Goal: Task Accomplishment & Management: Manage account settings

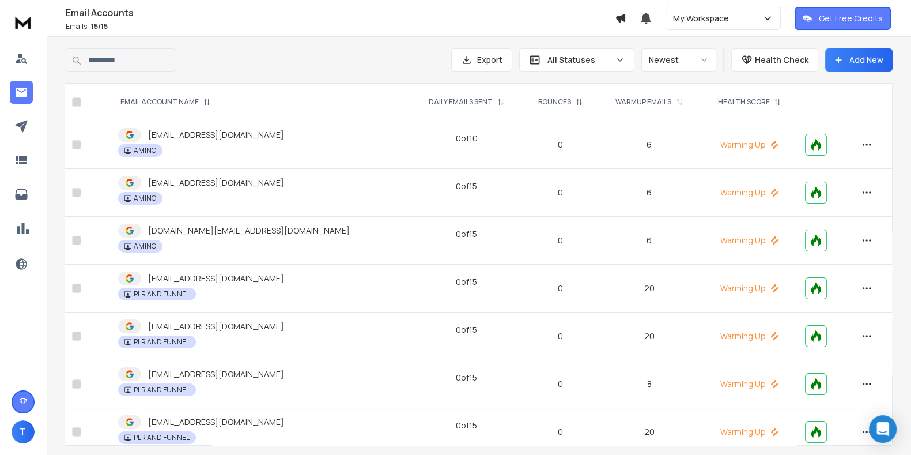
scroll to position [397, 0]
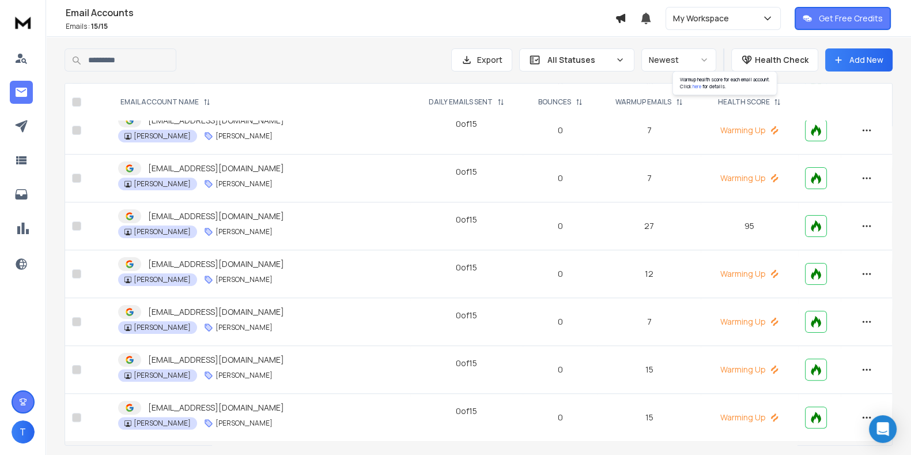
click at [733, 101] on p "HEALTH SCORE" at bounding box center [744, 101] width 52 height 9
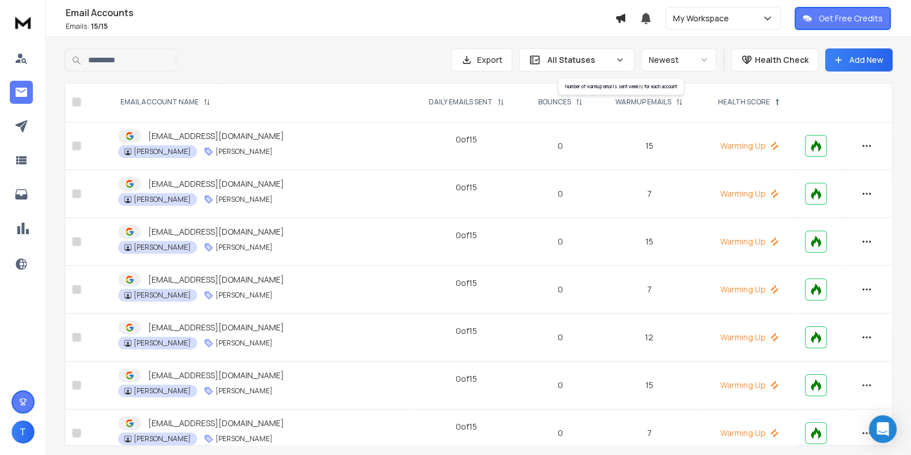
scroll to position [0, 0]
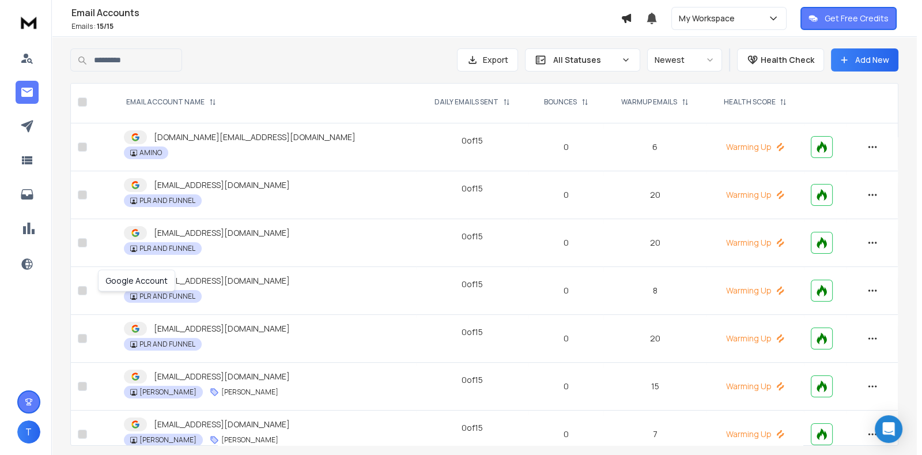
scroll to position [71, 0]
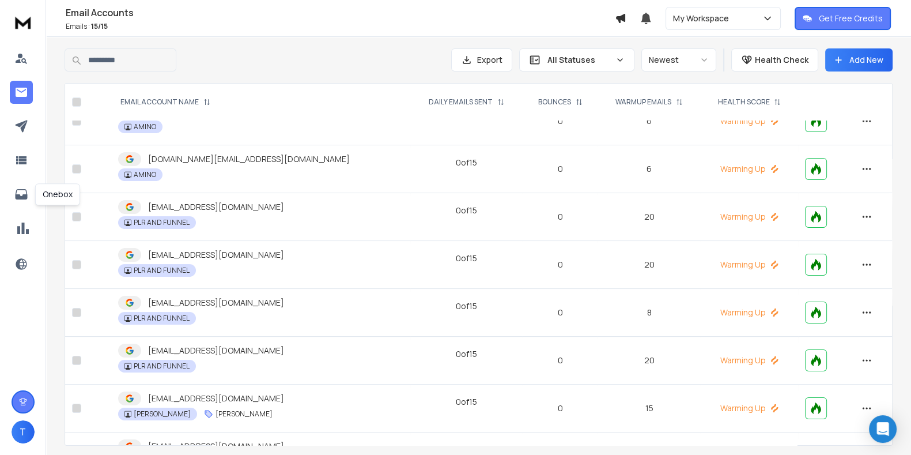
click at [26, 195] on icon at bounding box center [21, 194] width 12 height 10
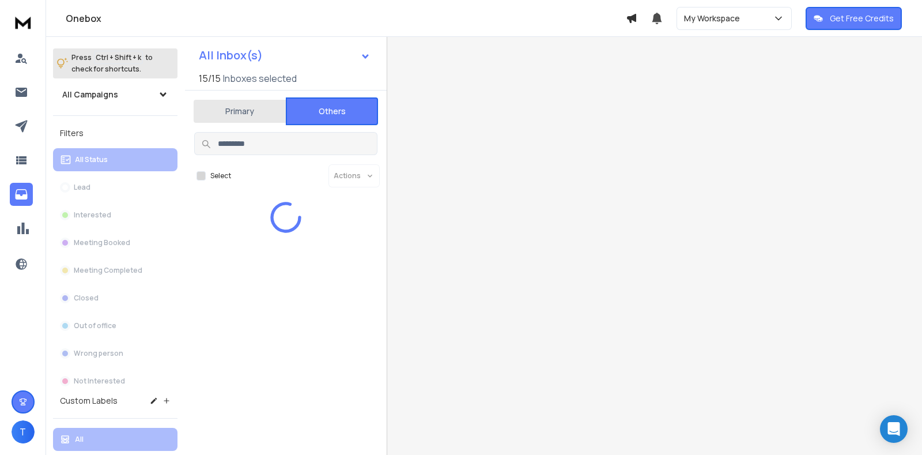
click at [323, 102] on button "Others" at bounding box center [332, 111] width 92 height 28
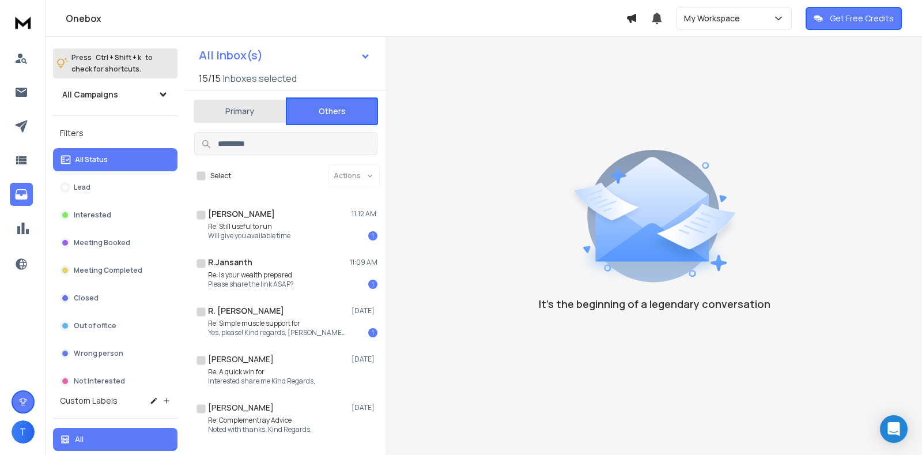
click at [242, 238] on p "Will give you available time" at bounding box center [249, 235] width 82 height 9
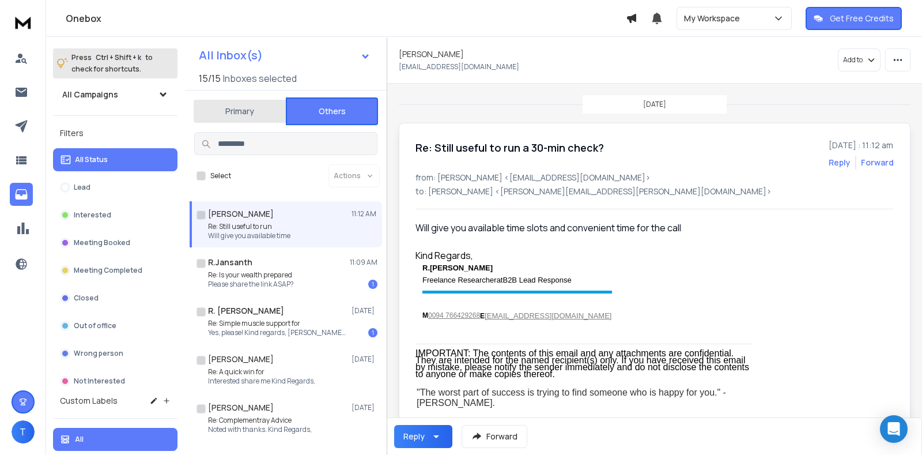
click at [307, 269] on div "R.Jansanth 11:09 AM Re: Is your wealth prepared Please share the link ASAP? 1" at bounding box center [292, 273] width 169 height 32
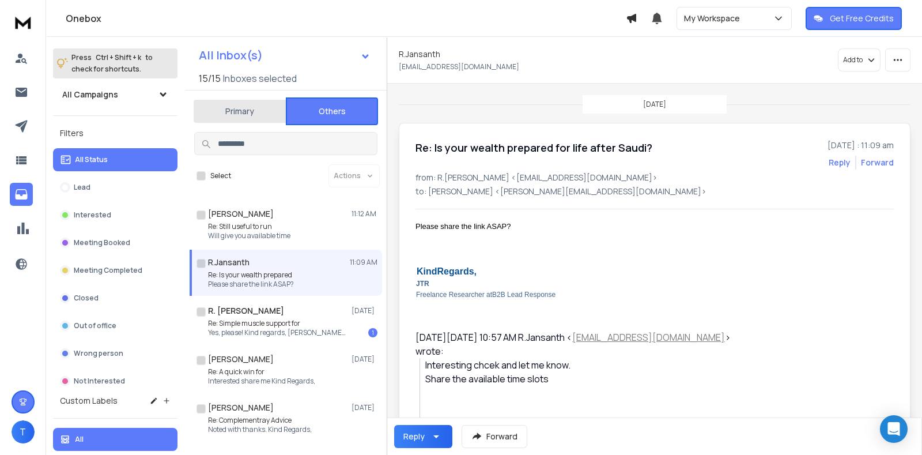
click at [272, 321] on p "Re: Simple muscle support for" at bounding box center [277, 323] width 138 height 9
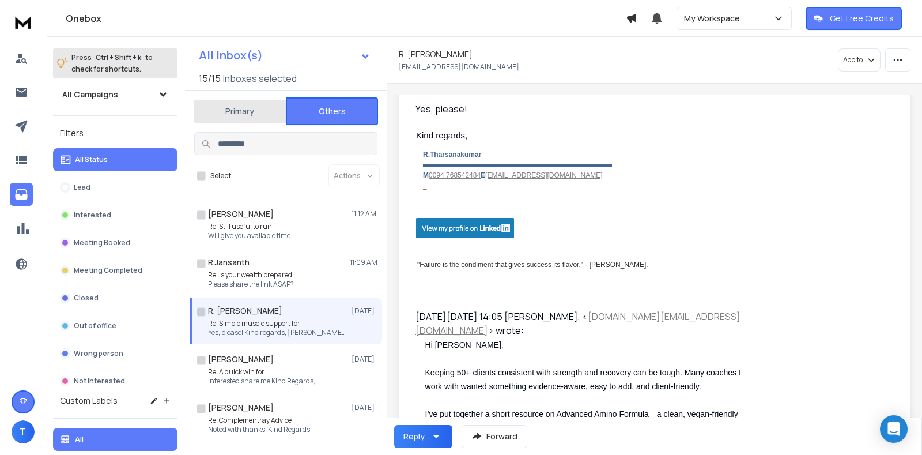
scroll to position [216, 0]
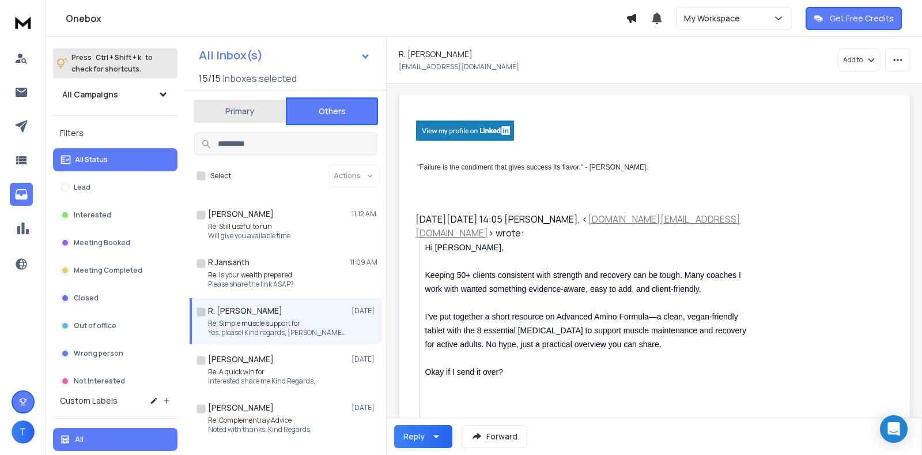
click at [246, 125] on div "Primary Others Select Actions R.T. Kumar 11:12 AM Re: Still useful to run Will …" at bounding box center [286, 308] width 202 height 417
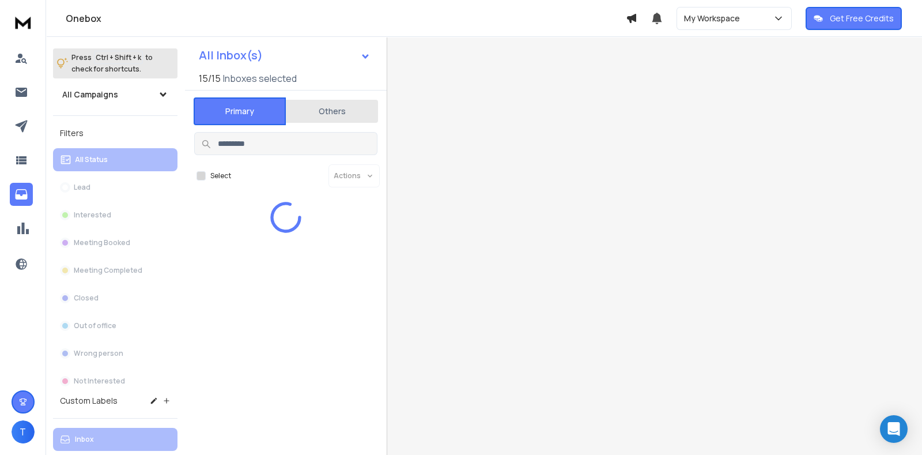
click at [249, 120] on button "Primary" at bounding box center [240, 111] width 92 height 28
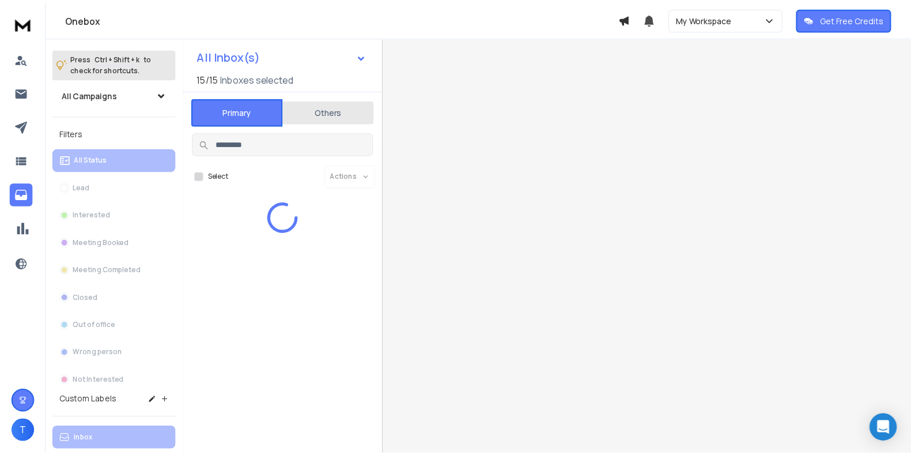
scroll to position [0, 0]
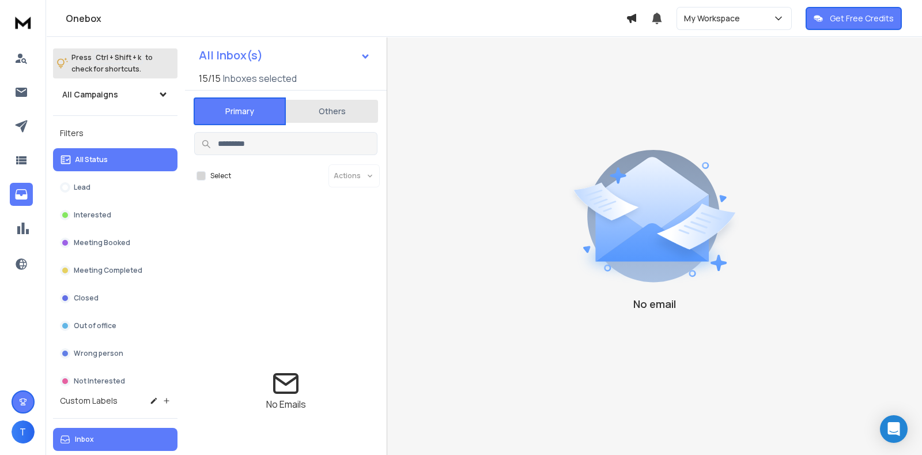
click at [755, 17] on div "My Workspace" at bounding box center [734, 19] width 100 height 12
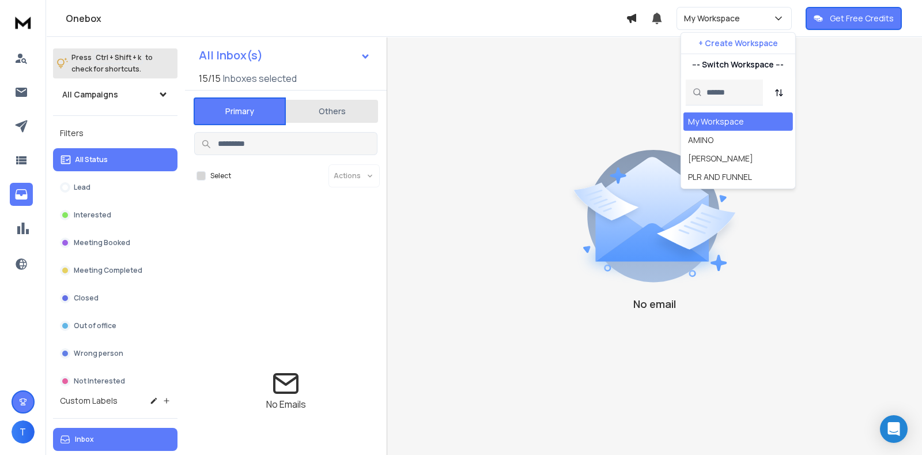
click at [545, 119] on div "No email" at bounding box center [654, 230] width 535 height 387
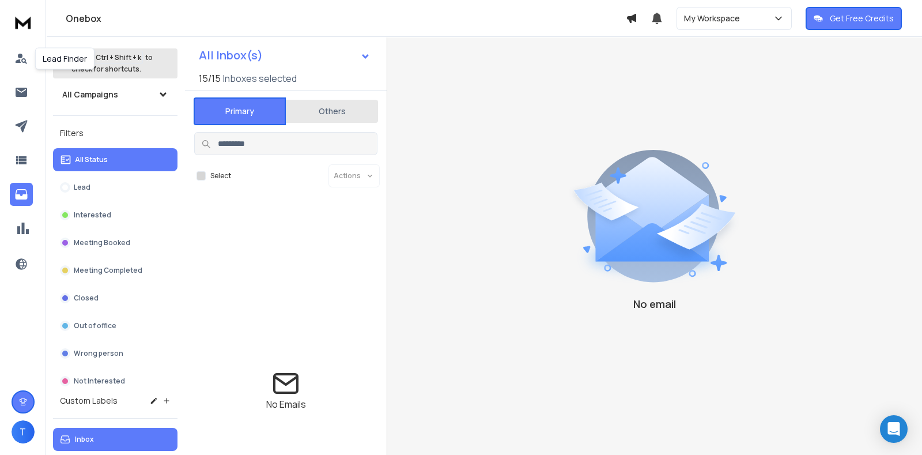
click at [26, 55] on icon at bounding box center [21, 58] width 14 height 14
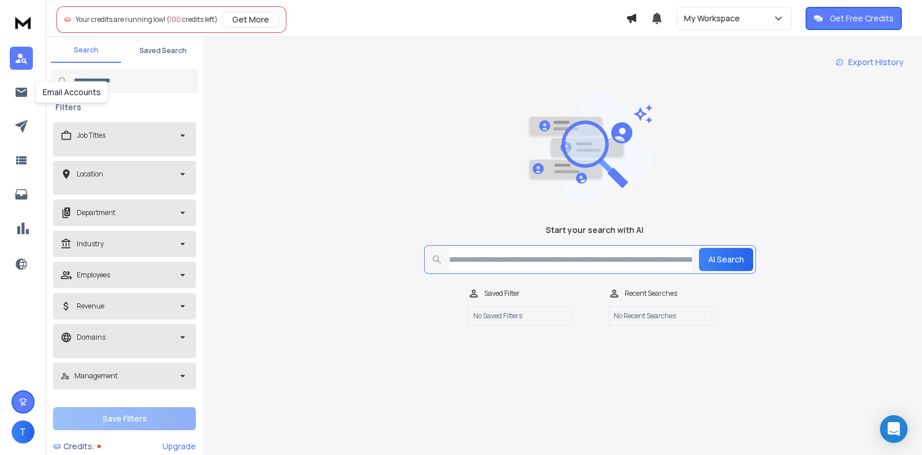
click at [22, 86] on icon at bounding box center [21, 92] width 14 height 14
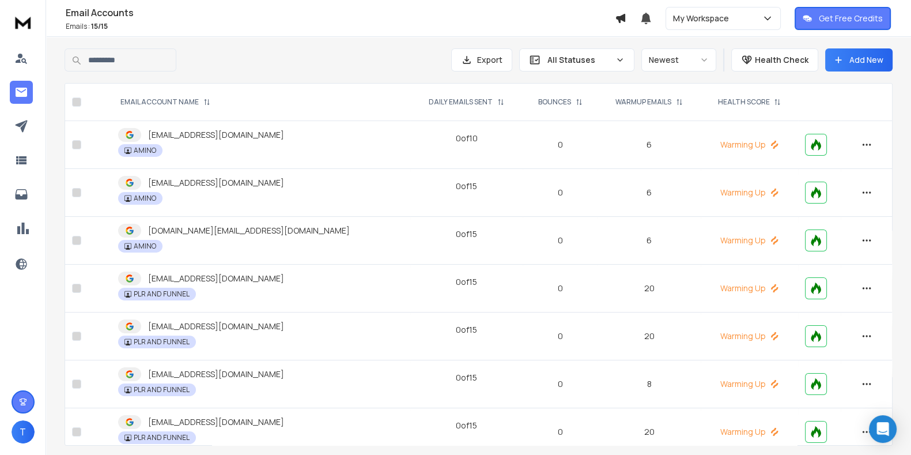
click at [719, 28] on button "My Workspace" at bounding box center [723, 18] width 115 height 23
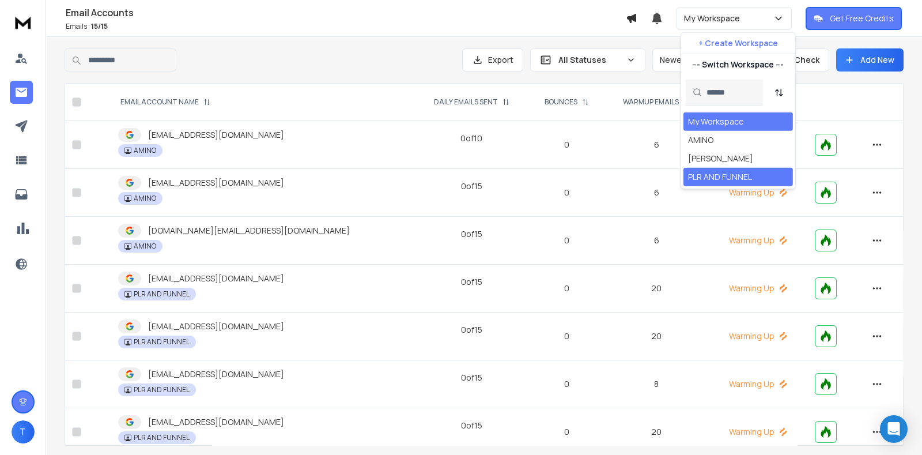
click at [701, 175] on div "PLR AND FUNNEL" at bounding box center [720, 177] width 64 height 12
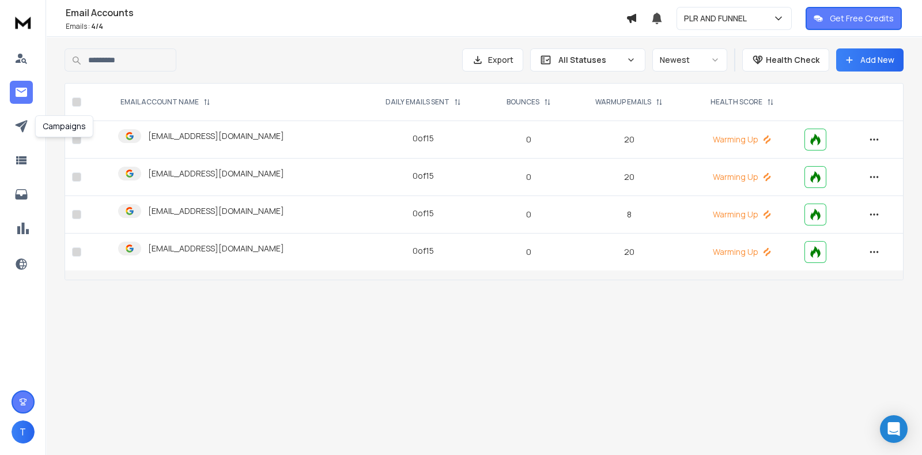
click at [16, 128] on icon at bounding box center [21, 126] width 14 height 14
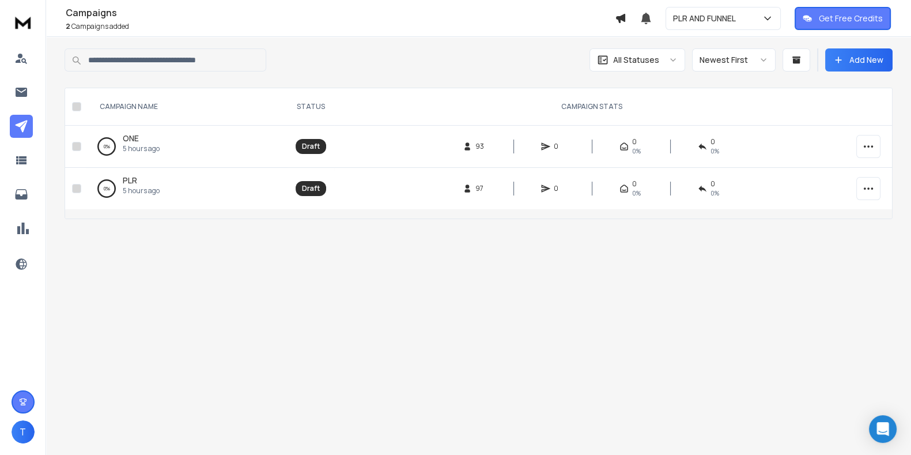
click at [190, 146] on div "0 % ONE 5 hours ago" at bounding box center [186, 147] width 179 height 28
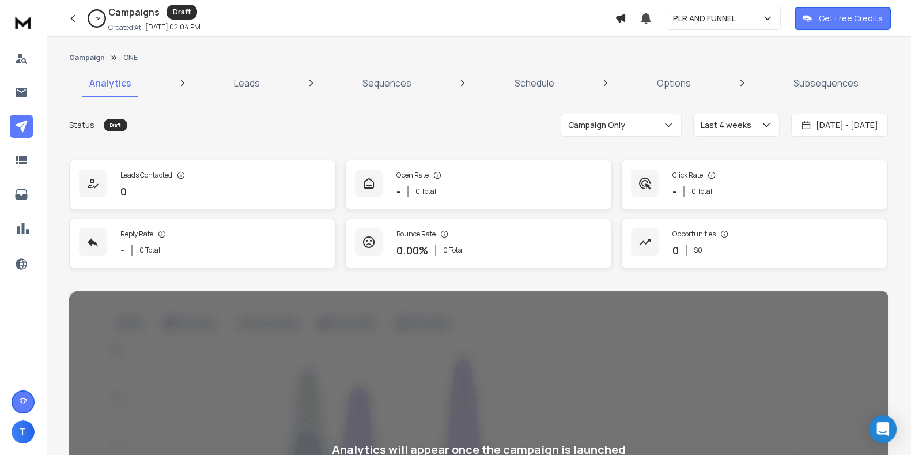
click at [389, 67] on div "Campaign ONE Analytics Leads Sequences Schedule Options Subsequences" at bounding box center [479, 72] width 828 height 49
click at [389, 88] on p "Sequences" at bounding box center [387, 83] width 49 height 14
click at [394, 85] on p "Sequences" at bounding box center [387, 83] width 49 height 14
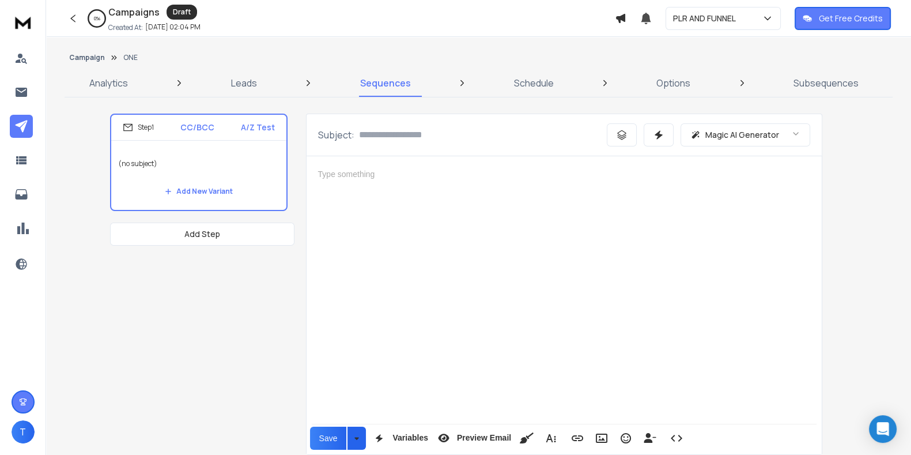
click at [753, 18] on div "PLR AND FUNNEL" at bounding box center [723, 19] width 100 height 12
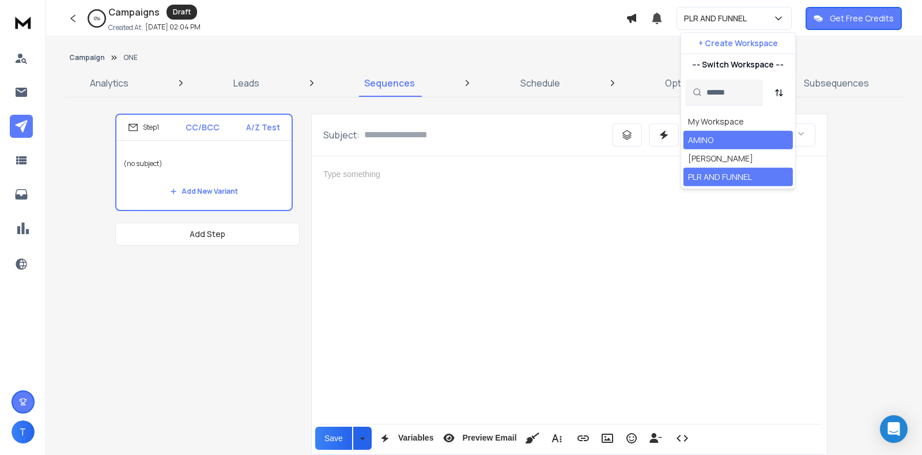
click at [716, 138] on div "AMINO" at bounding box center [739, 140] width 110 height 18
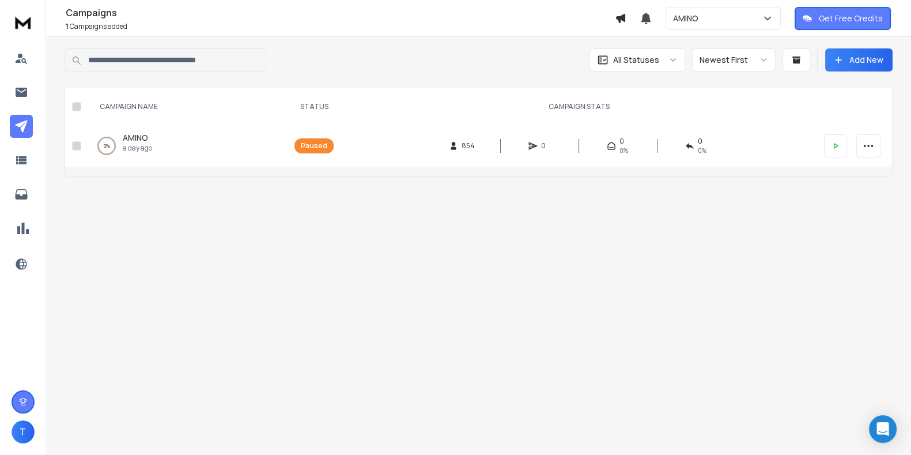
click at [247, 153] on div "0 % AMINO a day ago" at bounding box center [186, 146] width 179 height 28
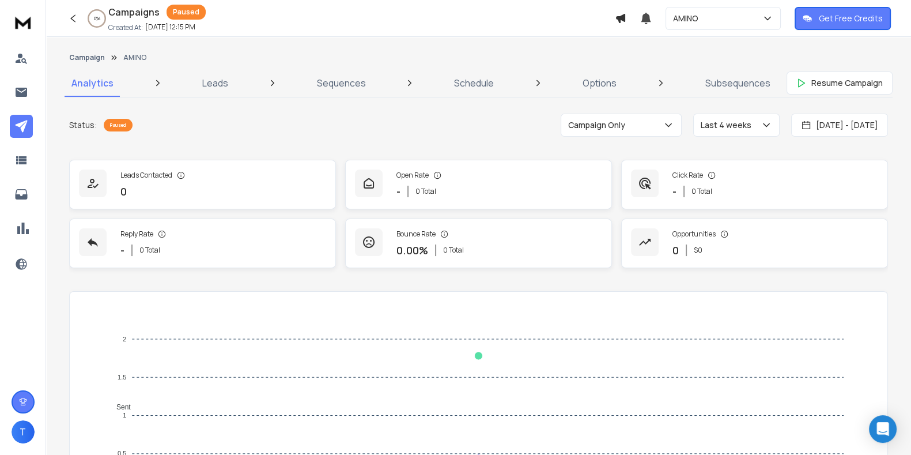
click at [477, 92] on link "Schedule" at bounding box center [474, 83] width 54 height 28
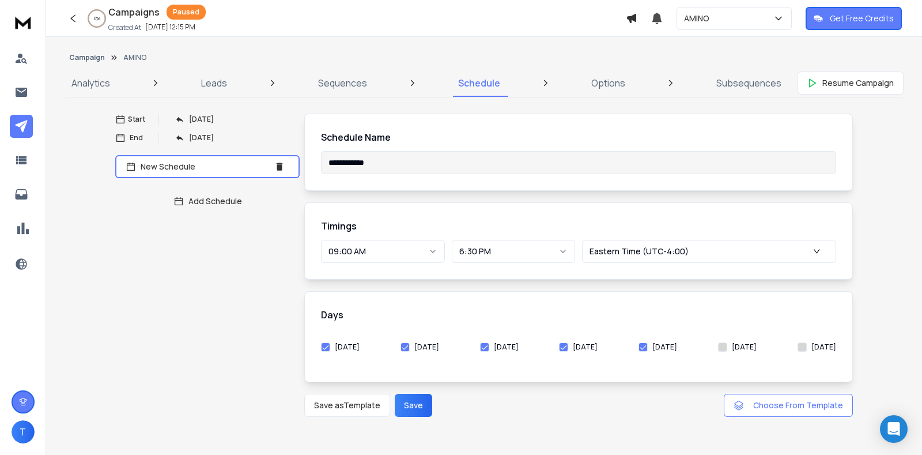
click at [214, 123] on p "Wed Sep 17 2025" at bounding box center [201, 119] width 25 height 9
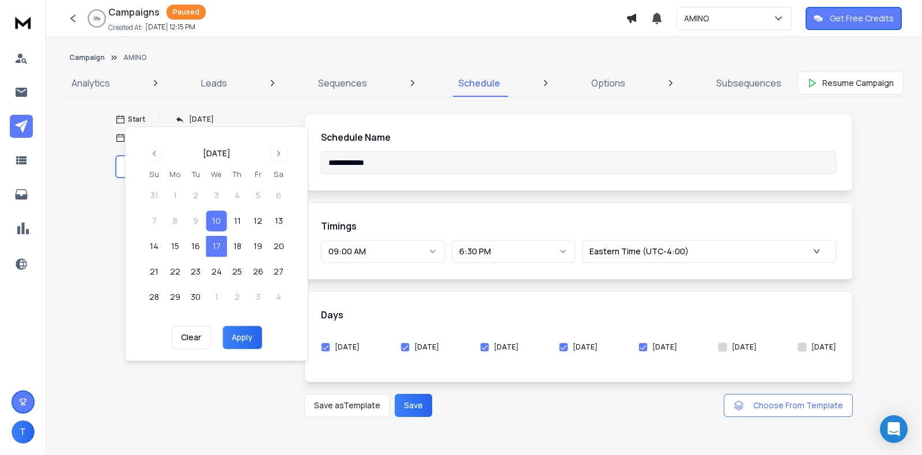
click at [147, 405] on div "**********" at bounding box center [484, 265] width 738 height 303
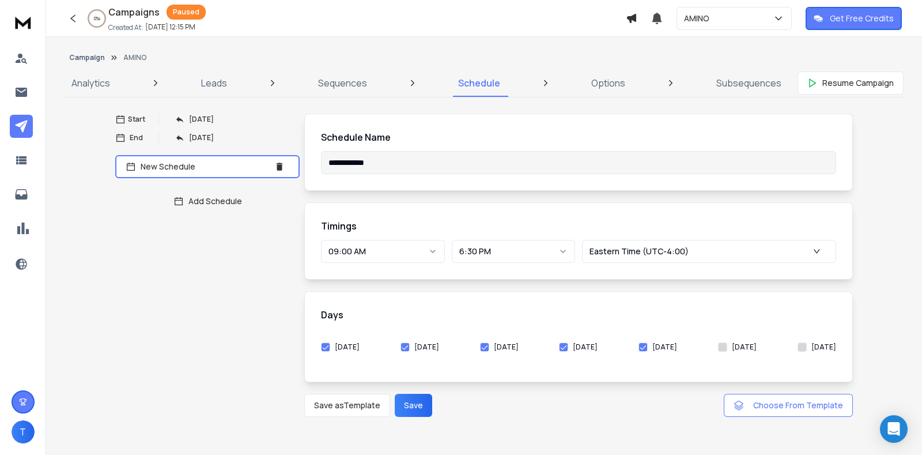
click at [363, 88] on p "Sequences" at bounding box center [342, 83] width 49 height 14
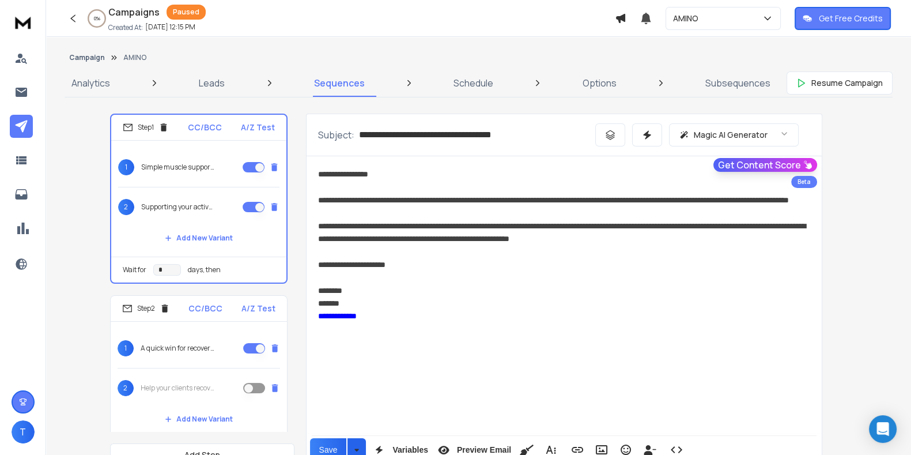
click at [223, 79] on p "Leads" at bounding box center [212, 83] width 26 height 14
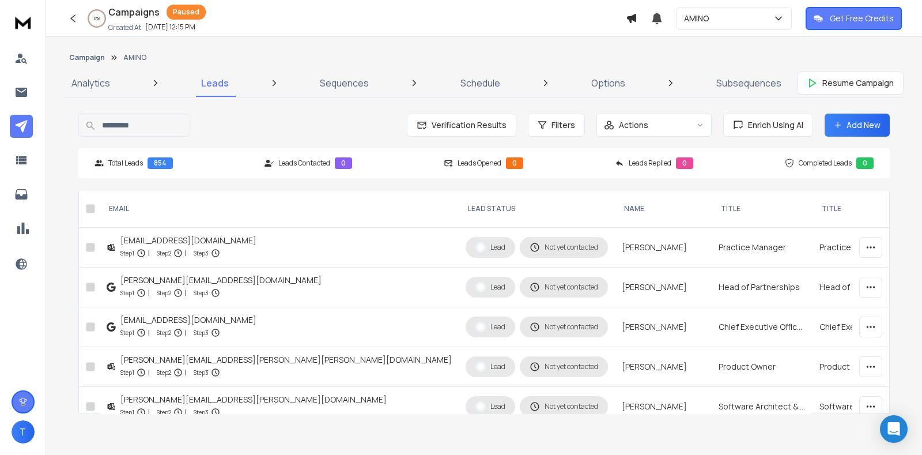
click at [764, 12] on button "AMINO" at bounding box center [734, 18] width 115 height 23
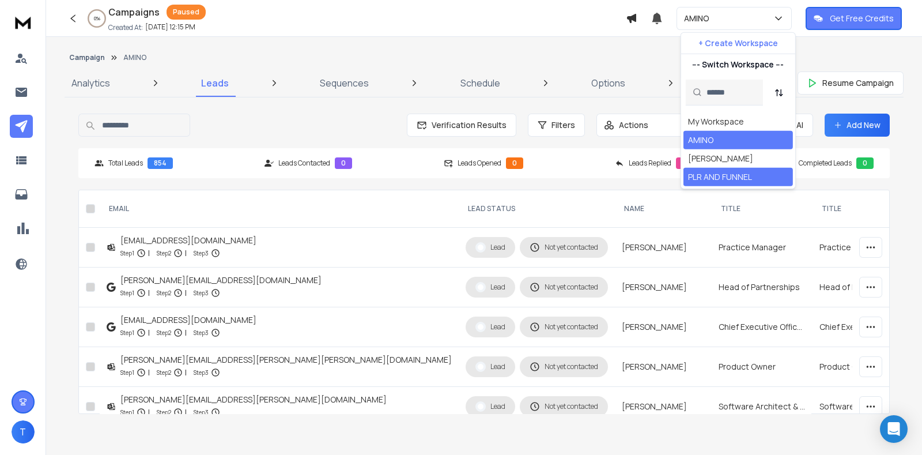
click at [721, 175] on div "PLR AND FUNNEL" at bounding box center [720, 177] width 64 height 12
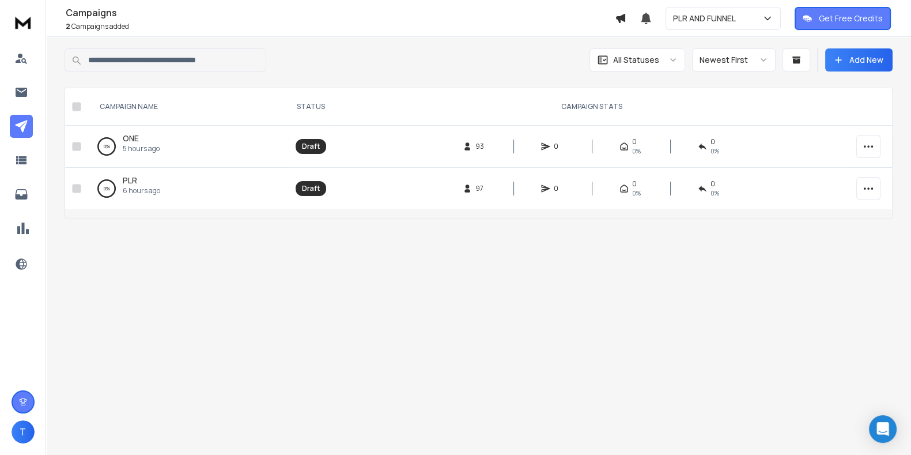
click at [143, 187] on p "6 hours ago" at bounding box center [141, 190] width 37 height 9
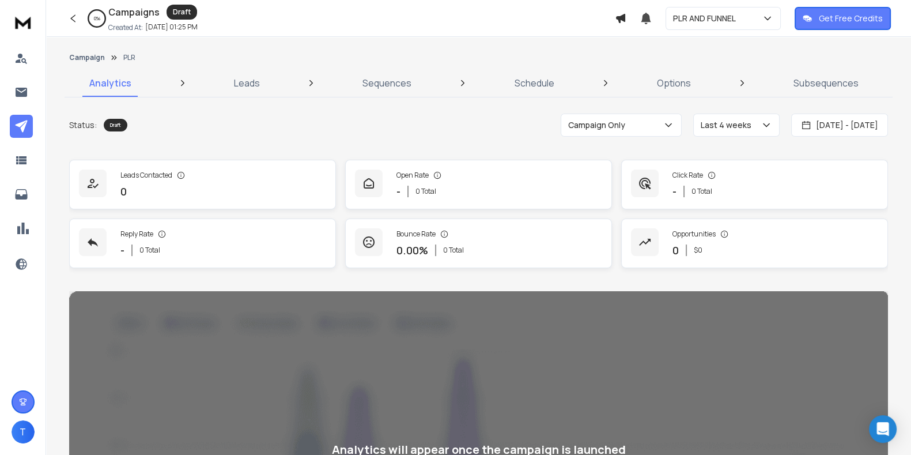
click at [676, 77] on p "Options" at bounding box center [674, 83] width 34 height 14
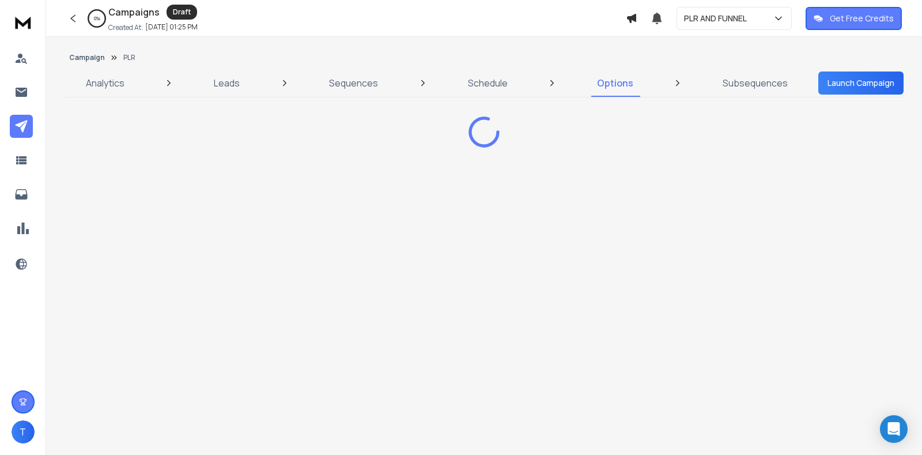
select select "**********"
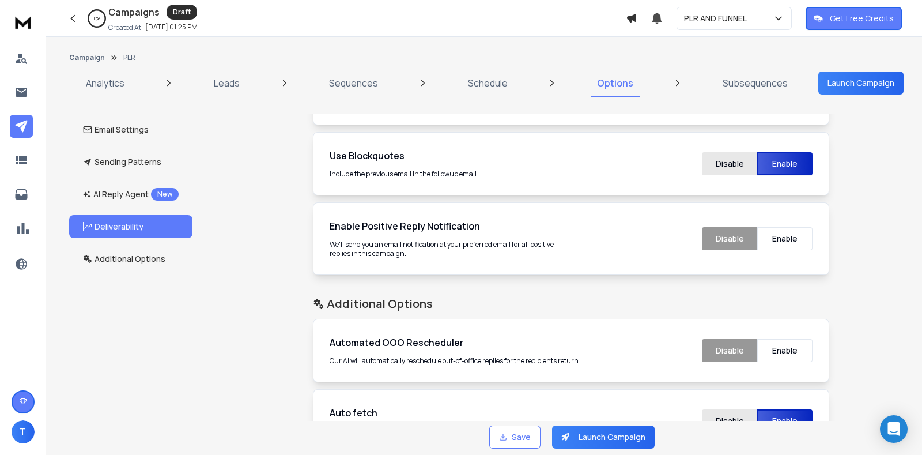
scroll to position [1945, 0]
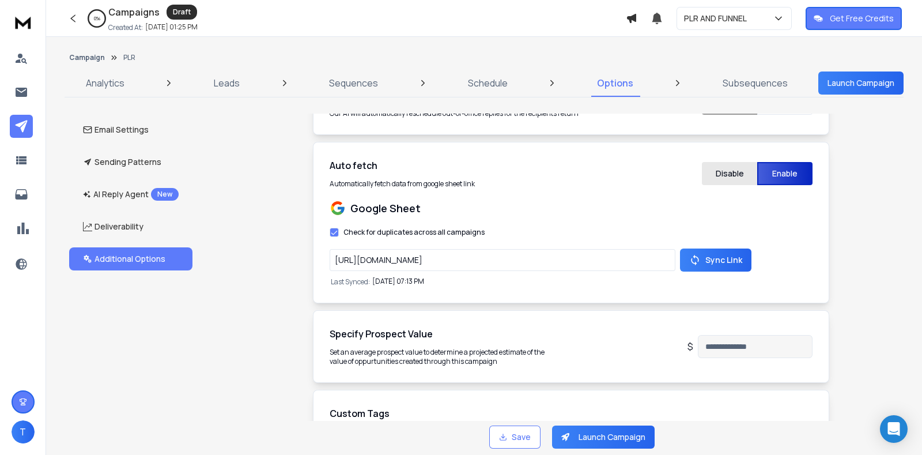
click at [706, 254] on p "Sync Link" at bounding box center [724, 260] width 37 height 12
click at [512, 440] on button "Save" at bounding box center [514, 436] width 51 height 23
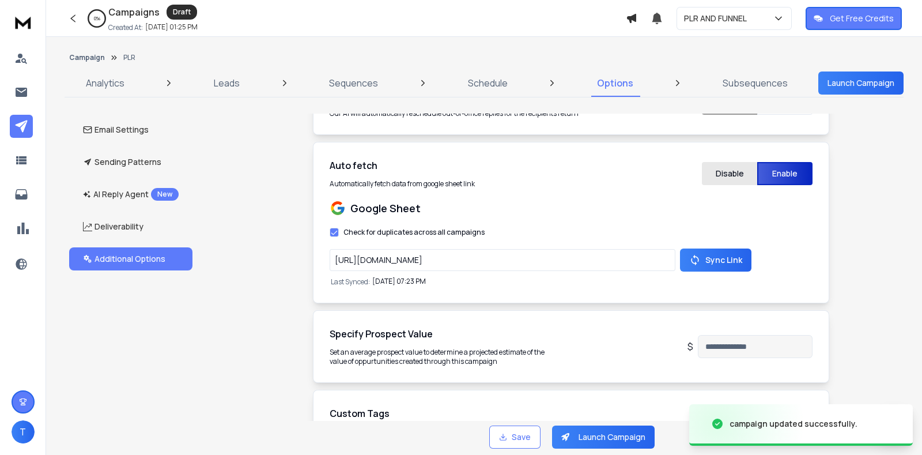
click at [235, 88] on p "Leads" at bounding box center [227, 83] width 26 height 14
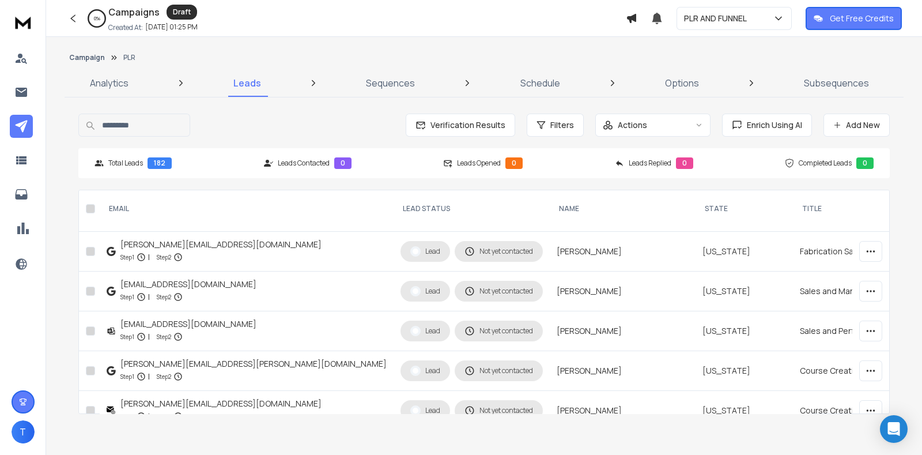
scroll to position [1817, 0]
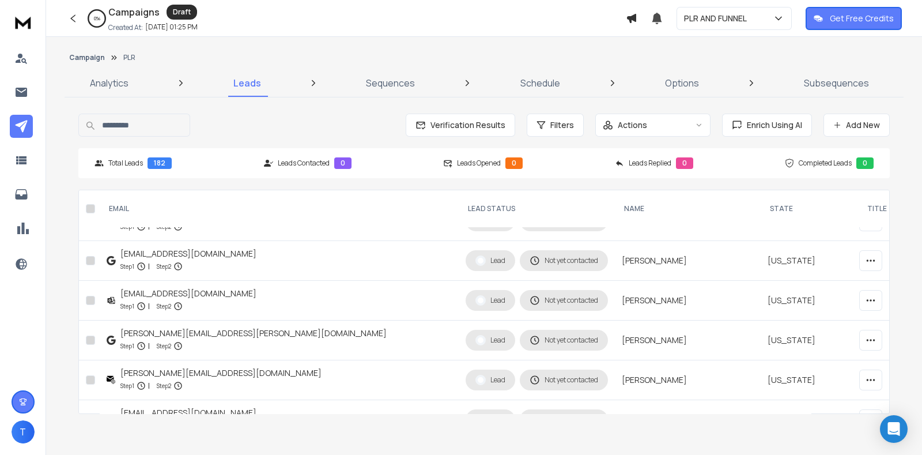
drag, startPoint x: 723, startPoint y: 16, endPoint x: 717, endPoint y: 27, distance: 12.7
click at [723, 16] on p "PLR AND FUNNEL" at bounding box center [717, 19] width 67 height 12
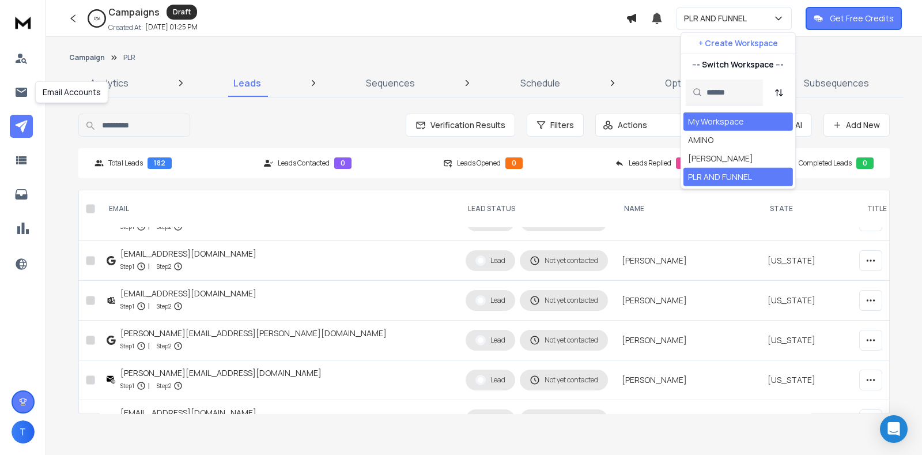
click at [15, 100] on link at bounding box center [21, 92] width 23 height 23
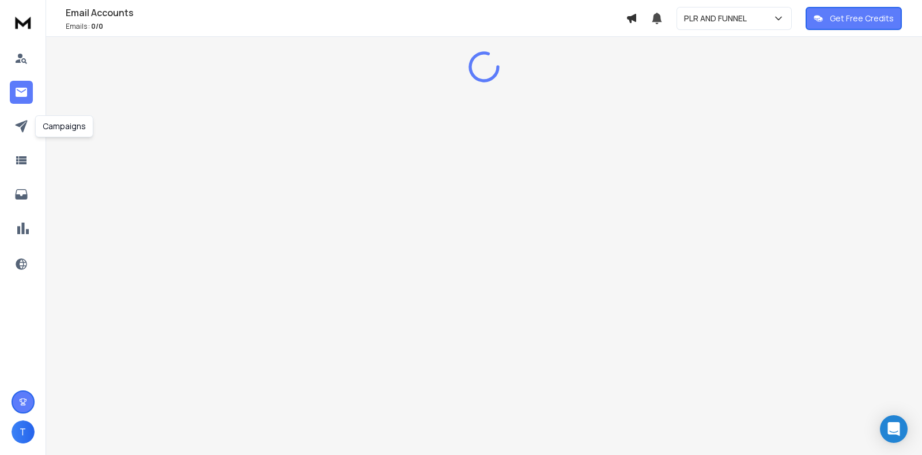
click at [13, 133] on link at bounding box center [21, 126] width 23 height 23
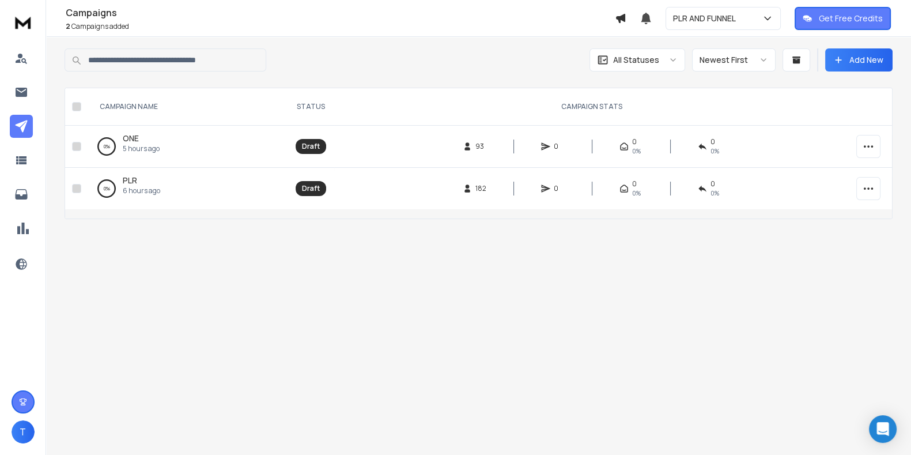
click at [228, 148] on div "0 % ONE 5 hours ago" at bounding box center [186, 147] width 179 height 28
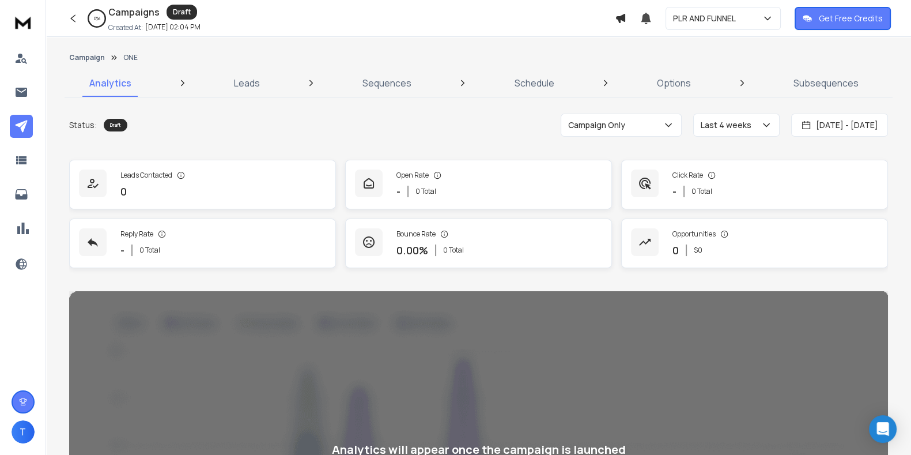
click at [672, 82] on p "Options" at bounding box center [674, 83] width 34 height 14
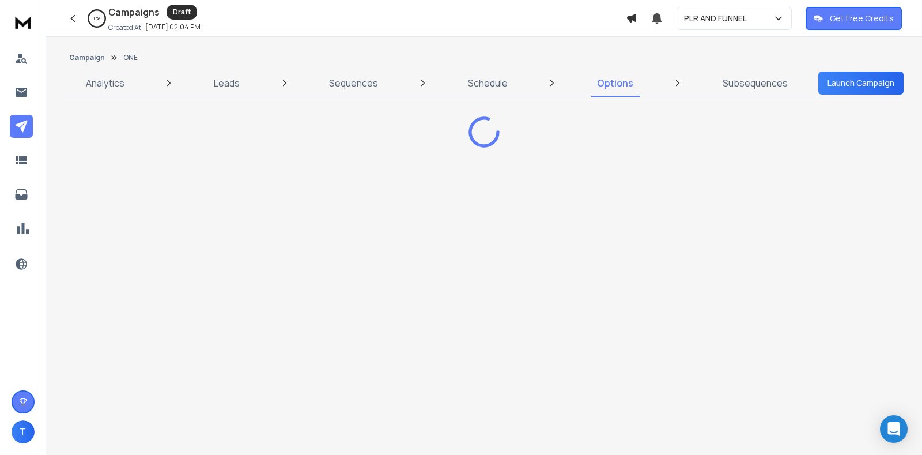
select select "**********"
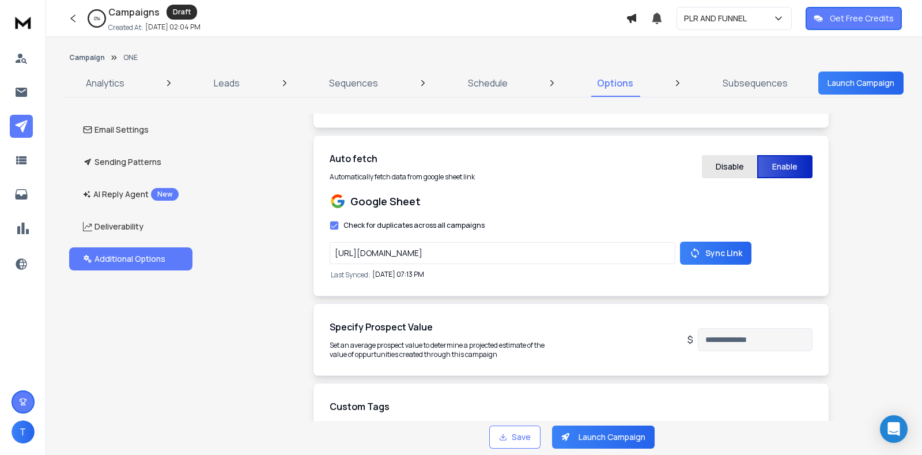
scroll to position [2017, 0]
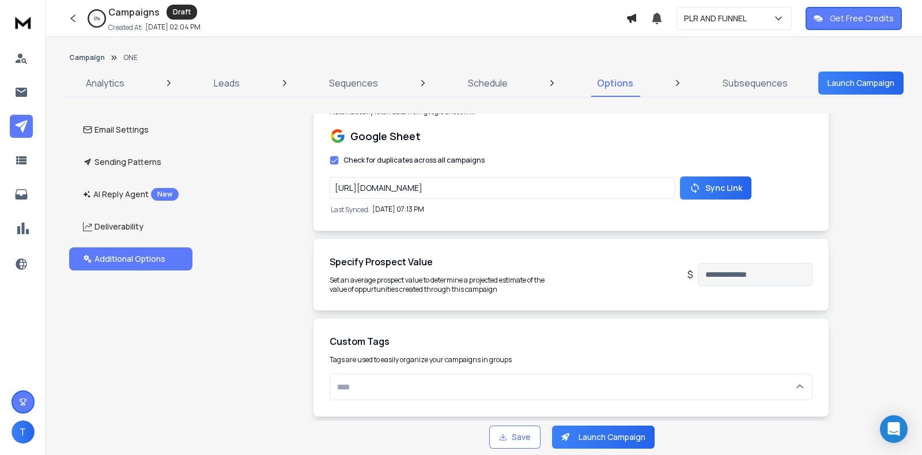
click at [698, 184] on button "Sync Link" at bounding box center [715, 187] width 71 height 23
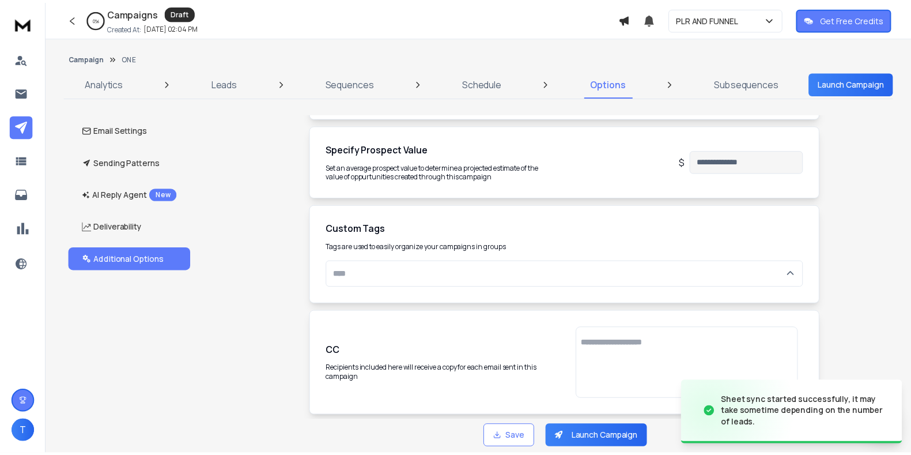
scroll to position [2193, 0]
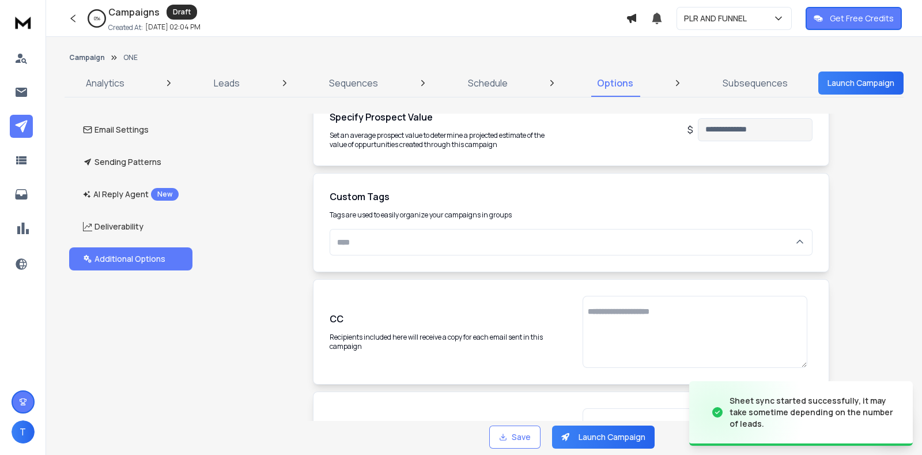
click at [524, 438] on button "Save" at bounding box center [514, 436] width 51 height 23
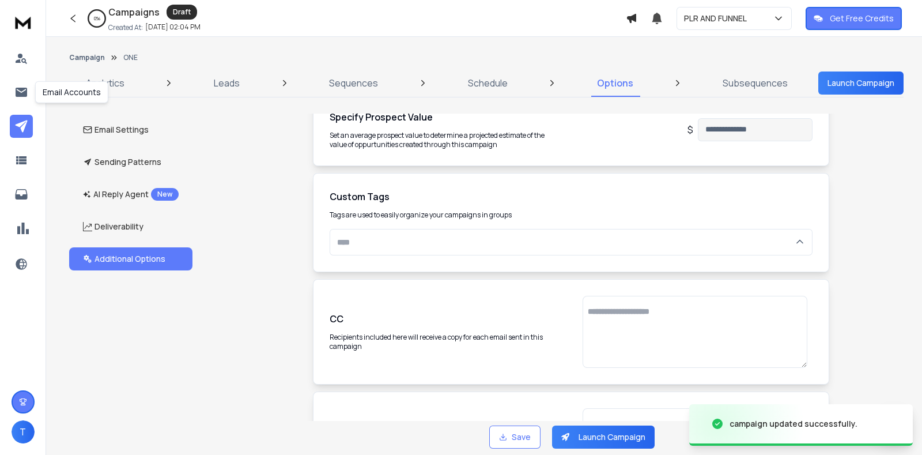
click at [17, 91] on icon at bounding box center [22, 92] width 12 height 9
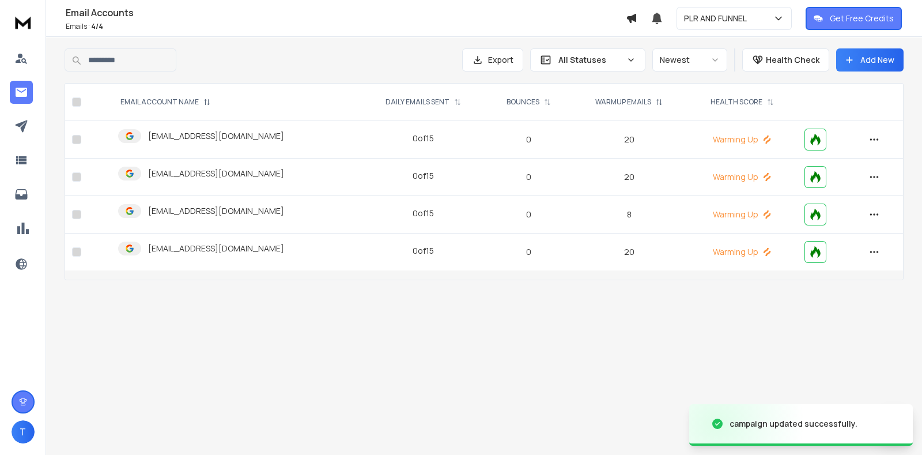
click at [22, 140] on div at bounding box center [23, 128] width 27 height 27
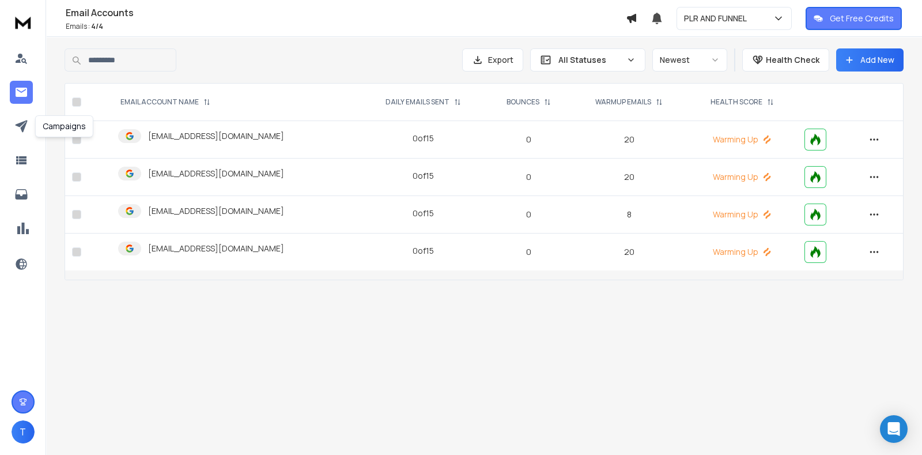
click at [20, 126] on icon at bounding box center [21, 126] width 14 height 14
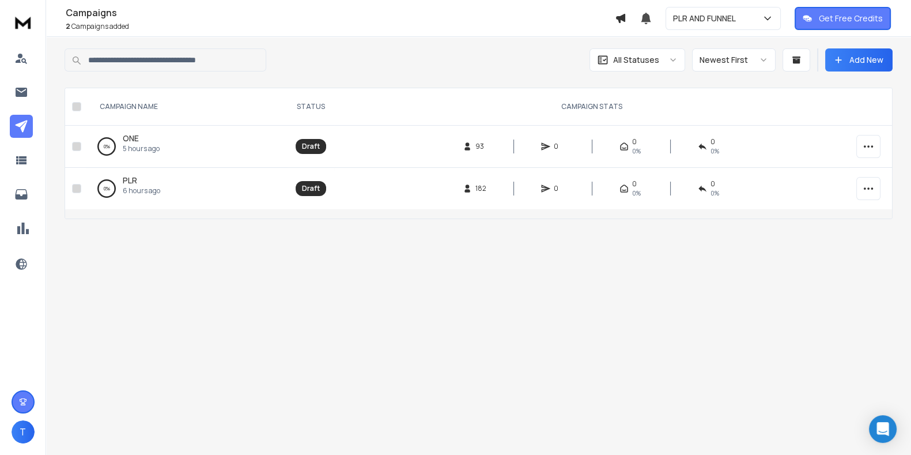
click at [395, 146] on div "93 0 0 0% 0 0%" at bounding box center [592, 146] width 502 height 18
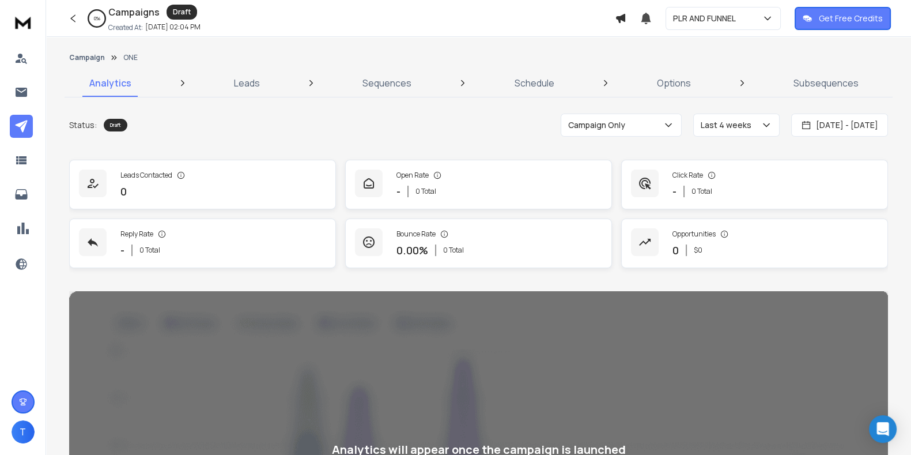
click at [545, 82] on p "Schedule" at bounding box center [535, 83] width 40 height 14
click at [687, 82] on p "Options" at bounding box center [674, 83] width 34 height 14
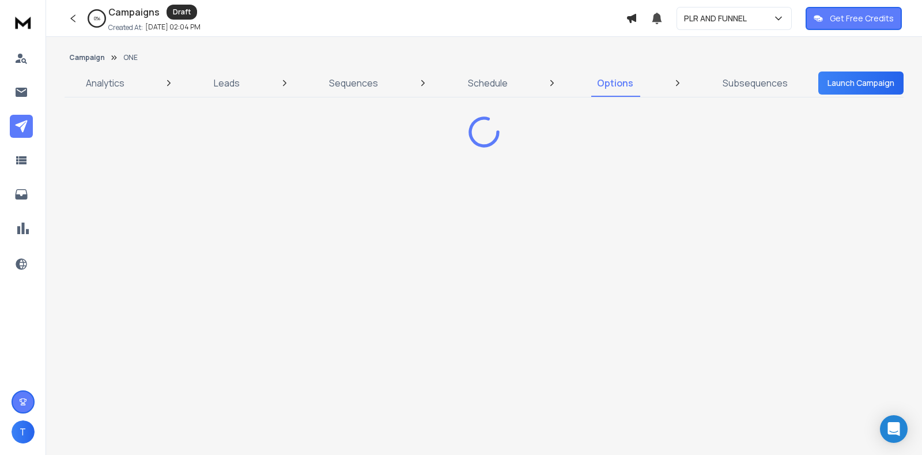
select select "**********"
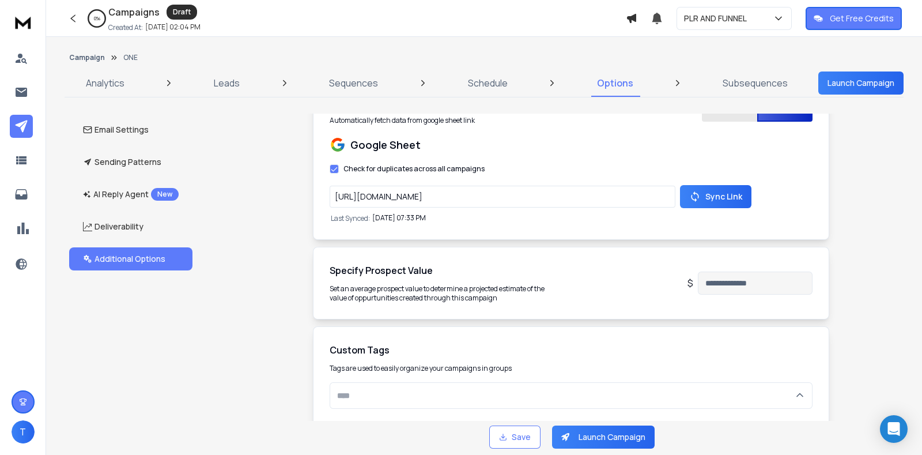
scroll to position [2017, 0]
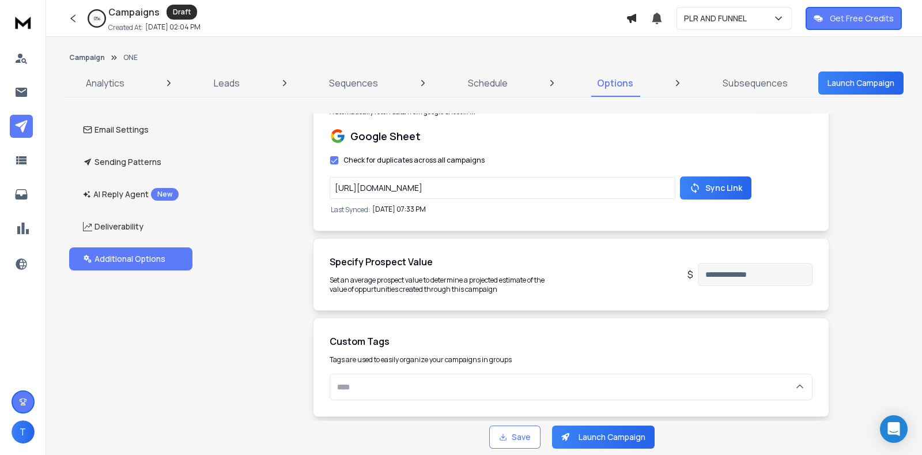
click at [706, 182] on p "Sync Link" at bounding box center [724, 188] width 37 height 12
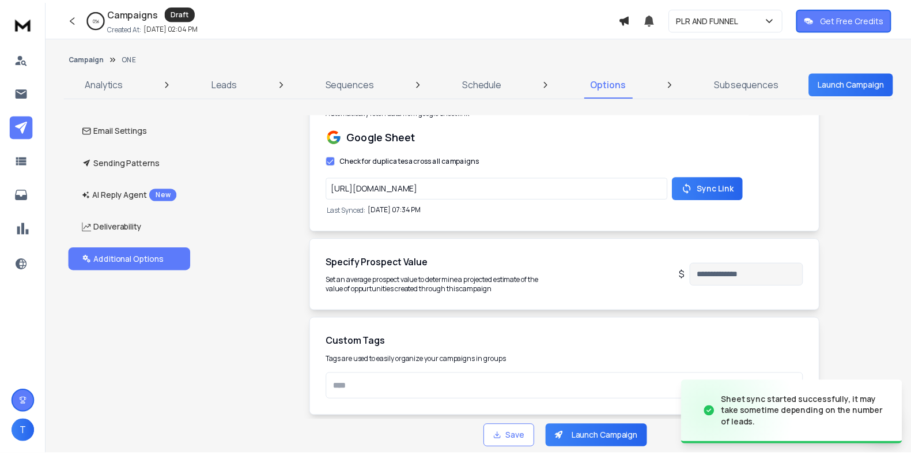
scroll to position [2049, 0]
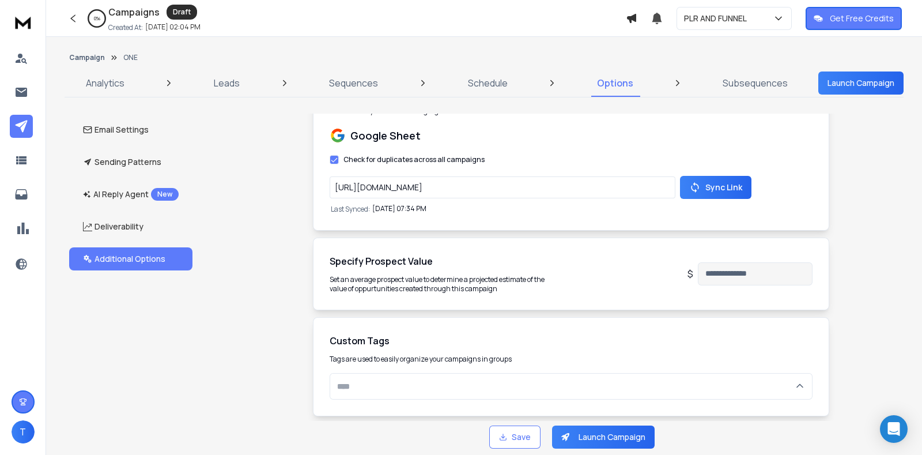
click at [518, 439] on button "Save" at bounding box center [514, 436] width 51 height 23
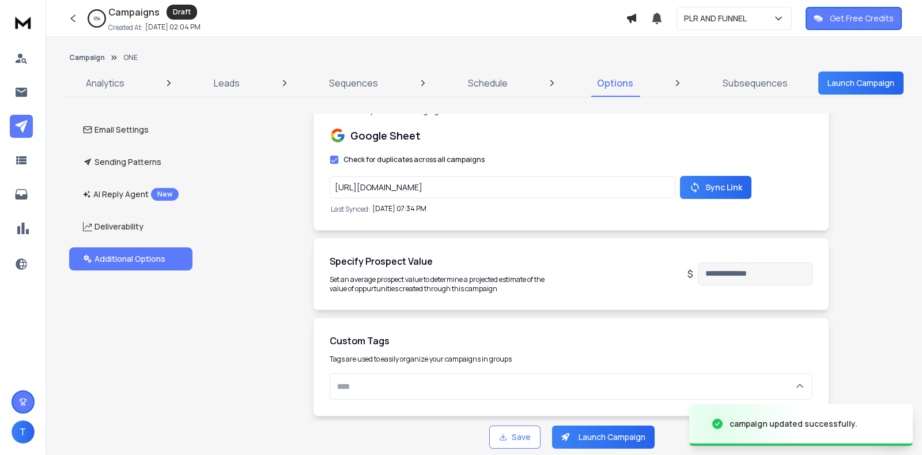
click at [231, 88] on p "Leads" at bounding box center [227, 83] width 26 height 14
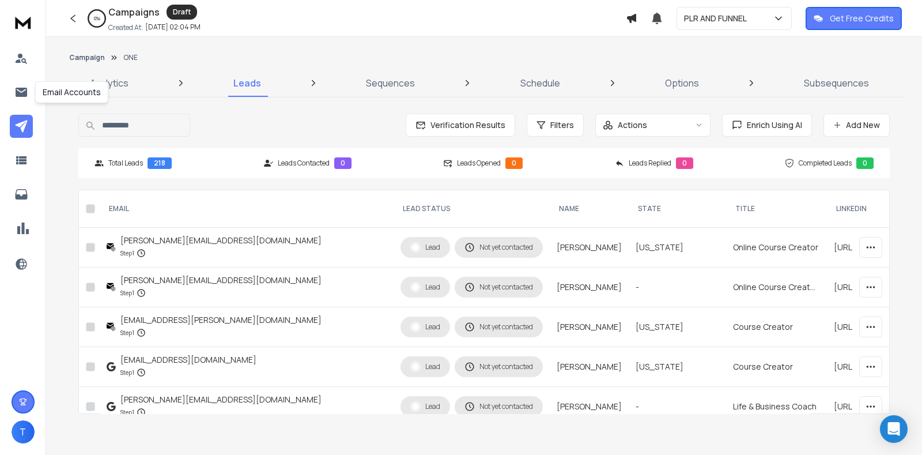
click at [20, 89] on icon at bounding box center [22, 92] width 12 height 9
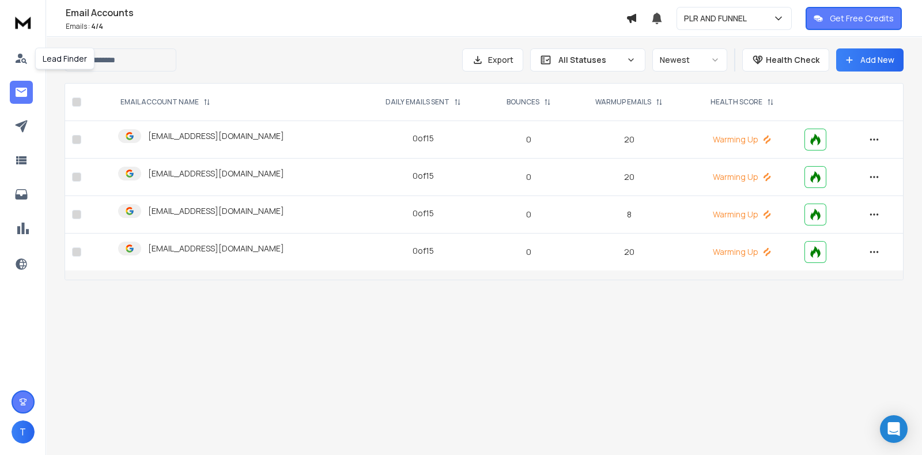
click at [23, 66] on link at bounding box center [21, 58] width 23 height 23
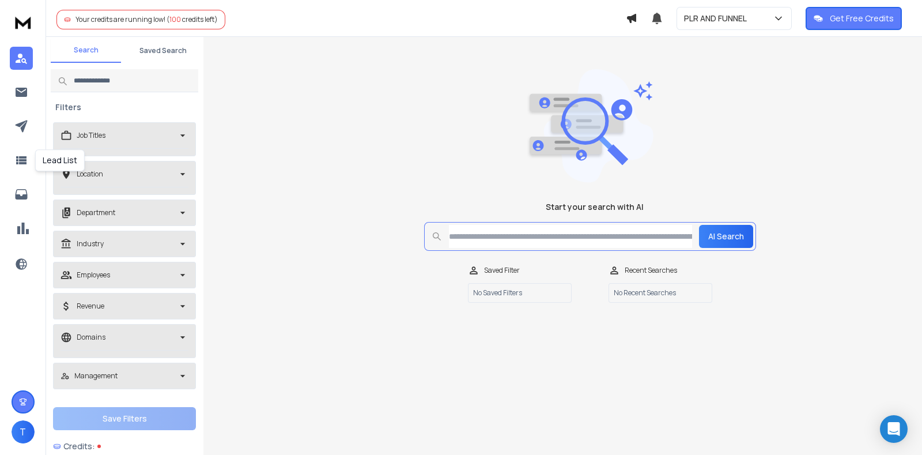
click at [16, 167] on icon at bounding box center [21, 160] width 14 height 14
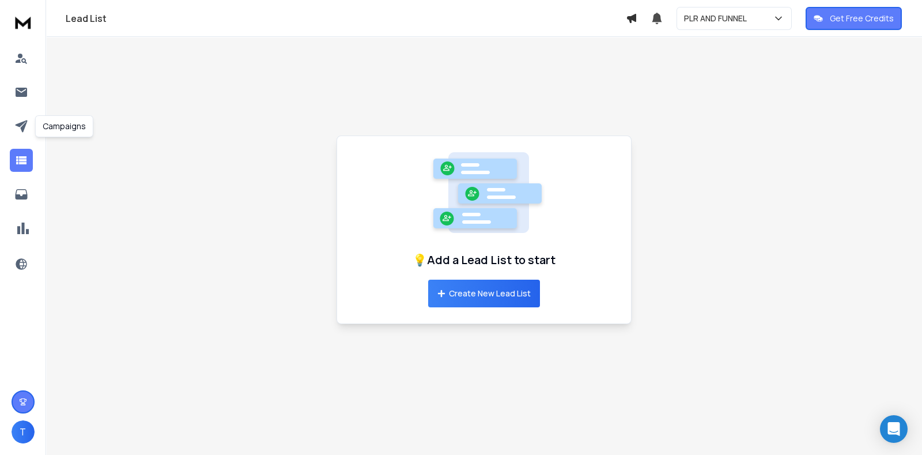
click at [18, 127] on icon at bounding box center [21, 126] width 14 height 14
